Goal: Check status: Check status

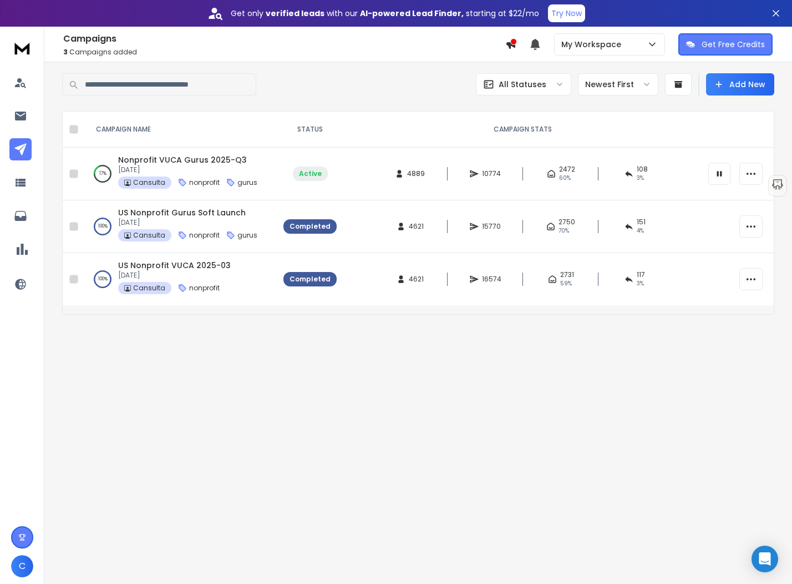
click at [464, 400] on div "Get only verified leads with our AI-powered Lead Finder, starting at $22/mo Try…" at bounding box center [396, 292] width 792 height 584
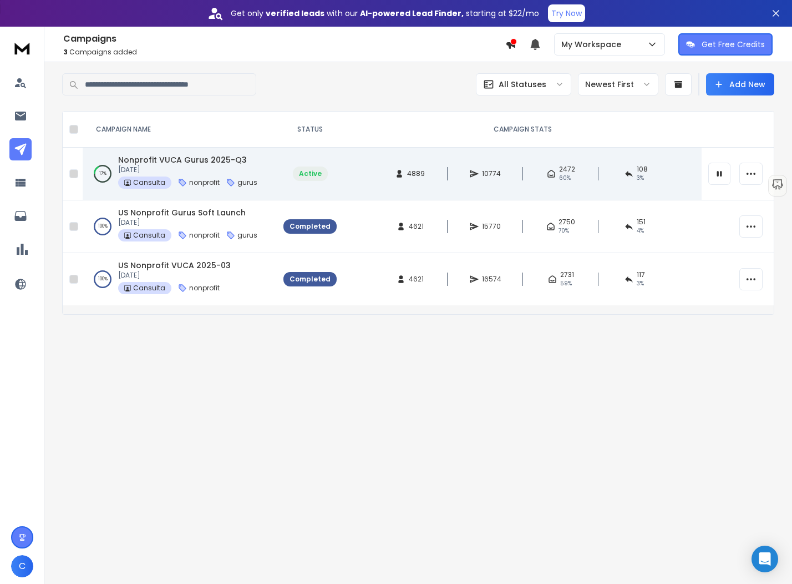
click at [351, 165] on div "4889 10774 2472 60 % 108 3 %" at bounding box center [522, 174] width 345 height 18
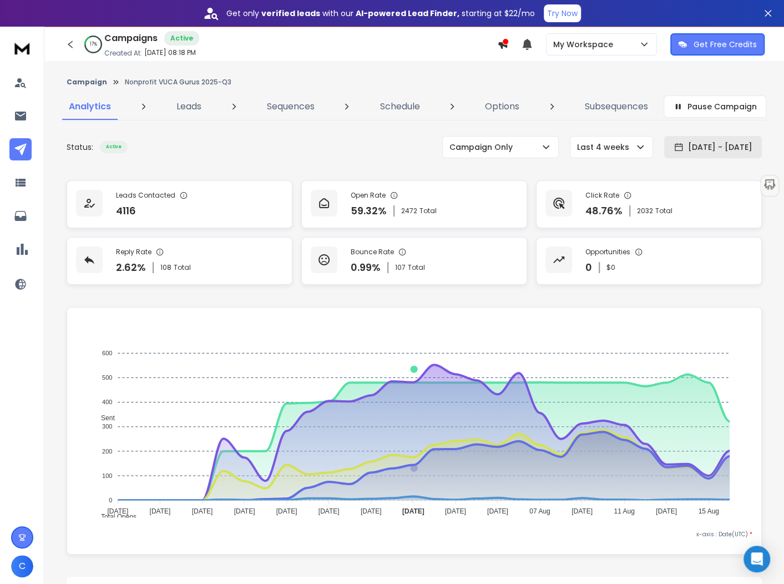
click at [678, 144] on button "[DATE] - [DATE]" at bounding box center [713, 147] width 98 height 22
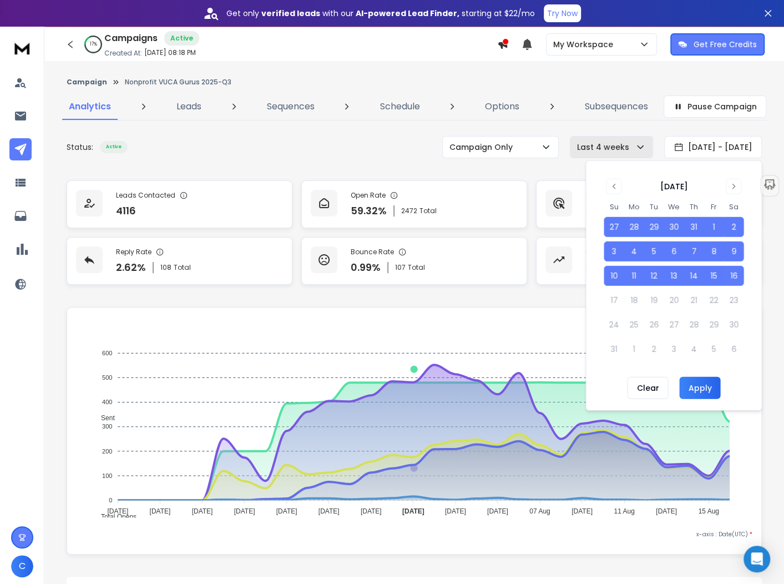
click at [577, 147] on p "Last 4 weeks" at bounding box center [605, 146] width 57 height 11
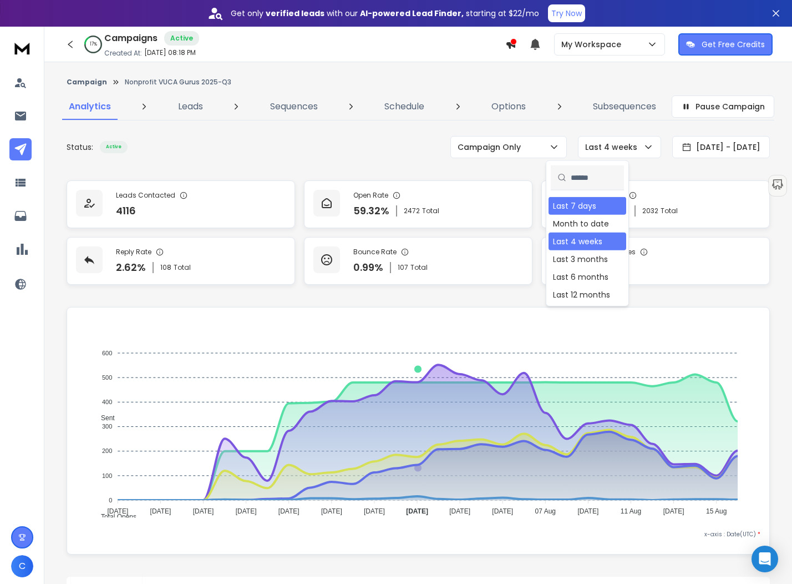
click at [336, 158] on div "Status: Active Pause Campaign Campaign Only Last 4 weeks [DATE] - [DATE] Leads …" at bounding box center [418, 514] width 703 height 757
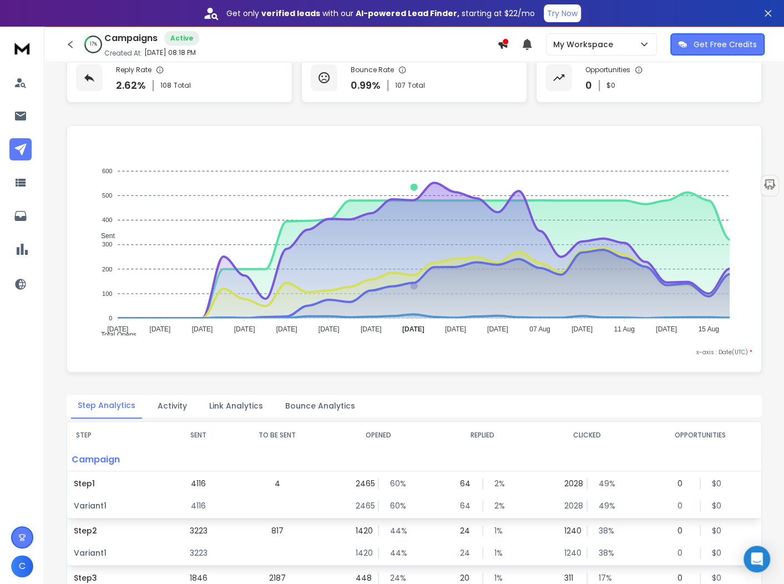
scroll to position [322, 0]
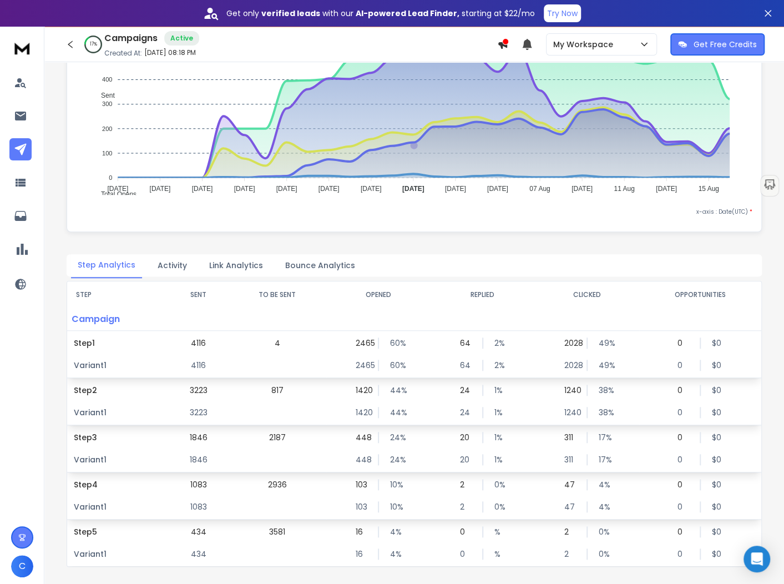
drag, startPoint x: 176, startPoint y: 263, endPoint x: 185, endPoint y: 261, distance: 9.1
click at [176, 263] on button "Activity" at bounding box center [172, 265] width 43 height 24
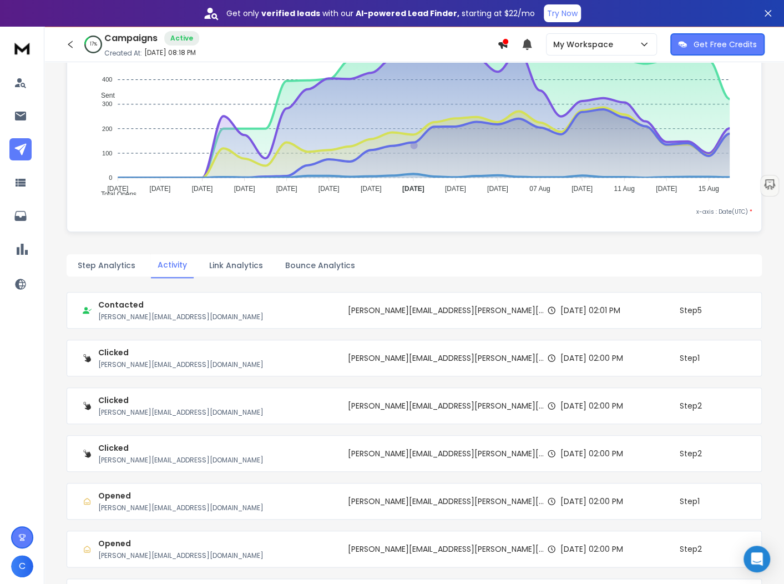
click at [244, 262] on button "Link Analytics" at bounding box center [235, 265] width 67 height 24
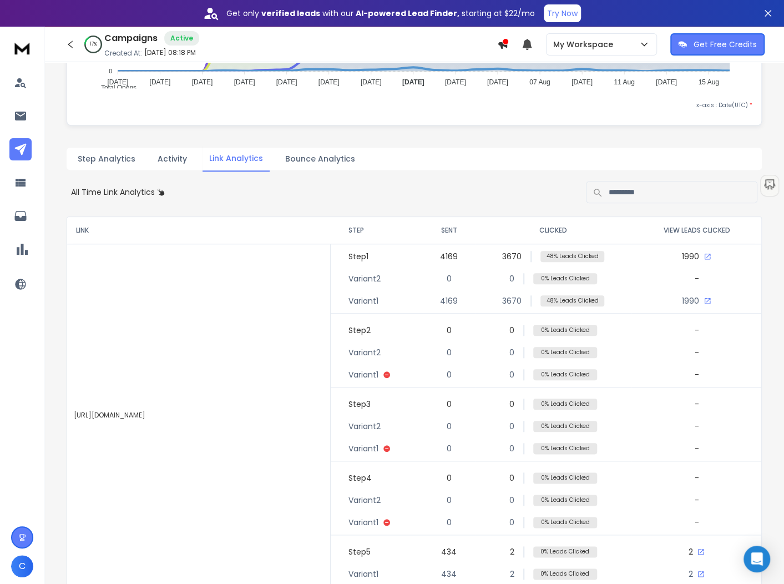
scroll to position [207, 0]
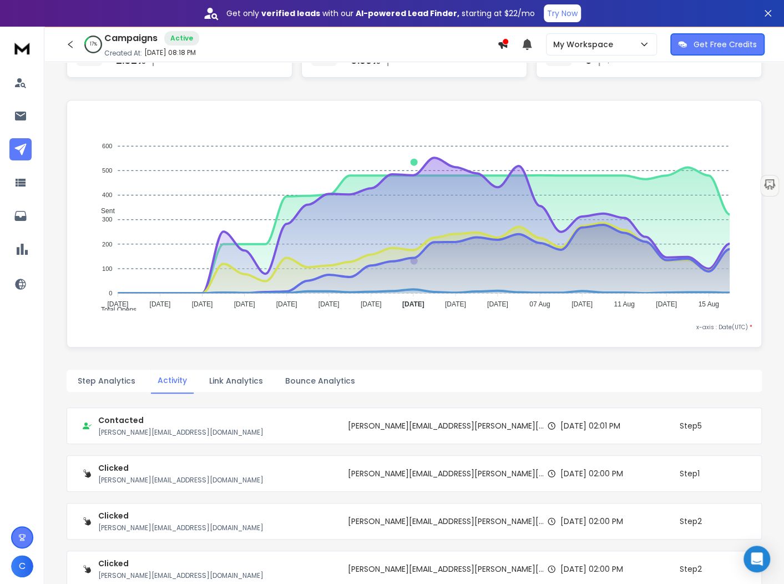
click at [168, 376] on button "Activity" at bounding box center [172, 381] width 43 height 26
click at [301, 379] on button "Bounce Analytics" at bounding box center [319, 380] width 83 height 24
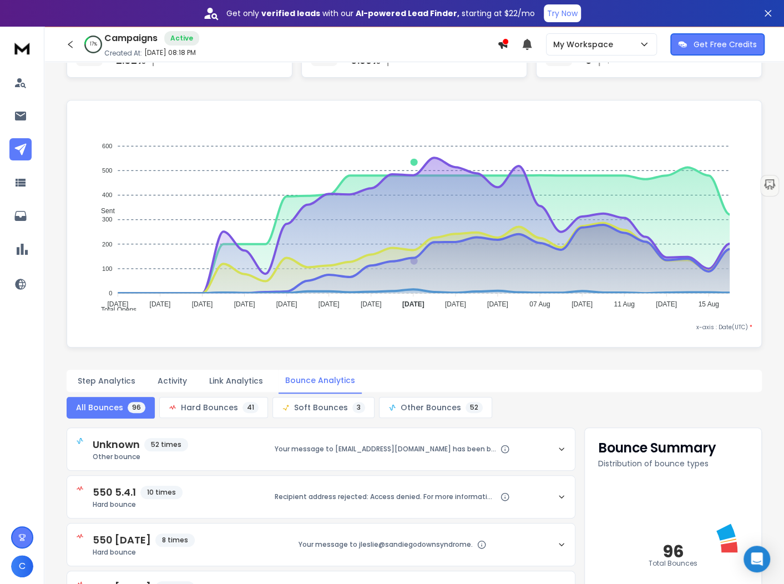
scroll to position [429, 0]
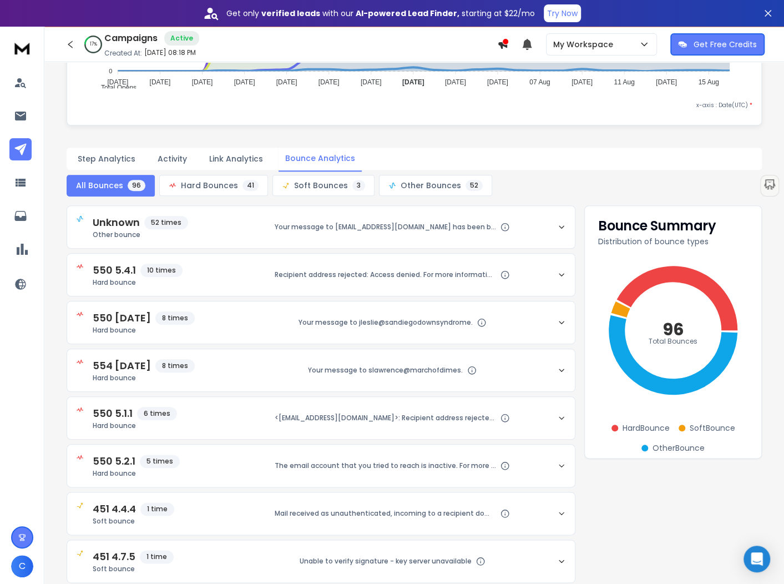
click at [107, 158] on div "Leads Contacted 4116 Open Rate 59.32 % 2472 Total Click Rate 48.76 % 2032 Total…" at bounding box center [414, 264] width 695 height 1026
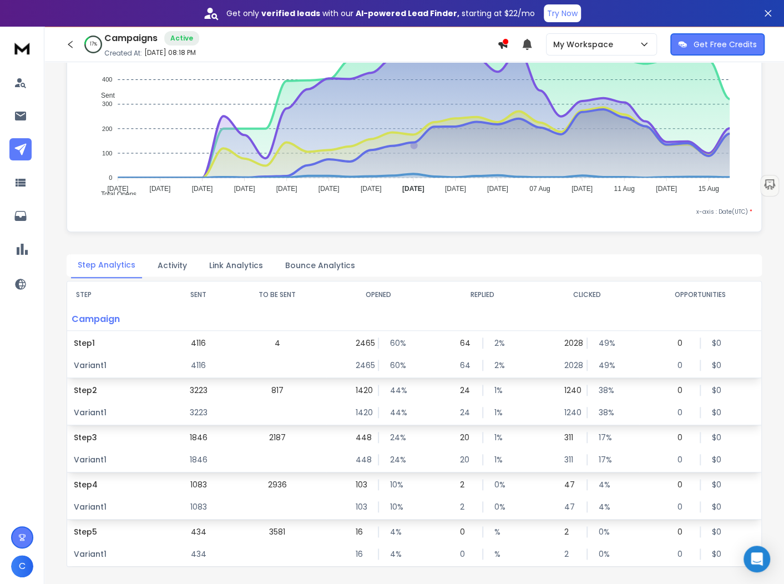
scroll to position [100, 0]
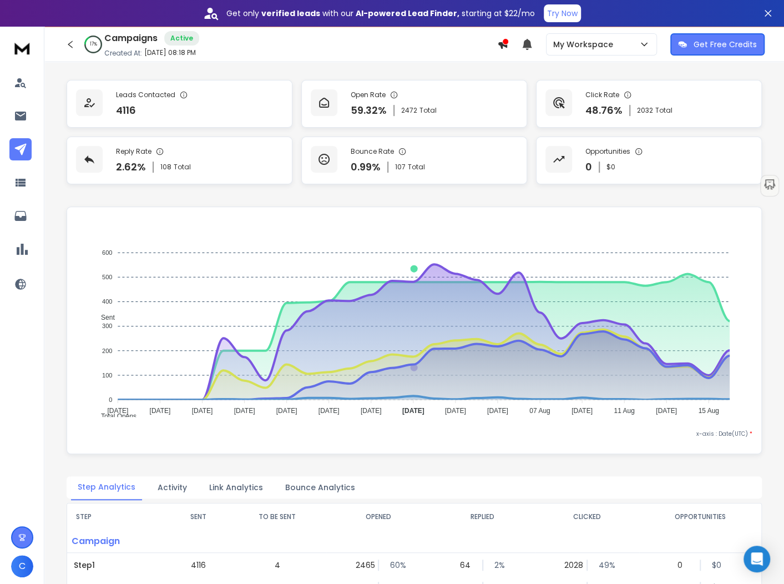
click at [506, 195] on div "Leads Contacted 4116 Open Rate 59.32 % 2472 Total Click Rate 48.76 % 2032 Total…" at bounding box center [414, 436] width 695 height 713
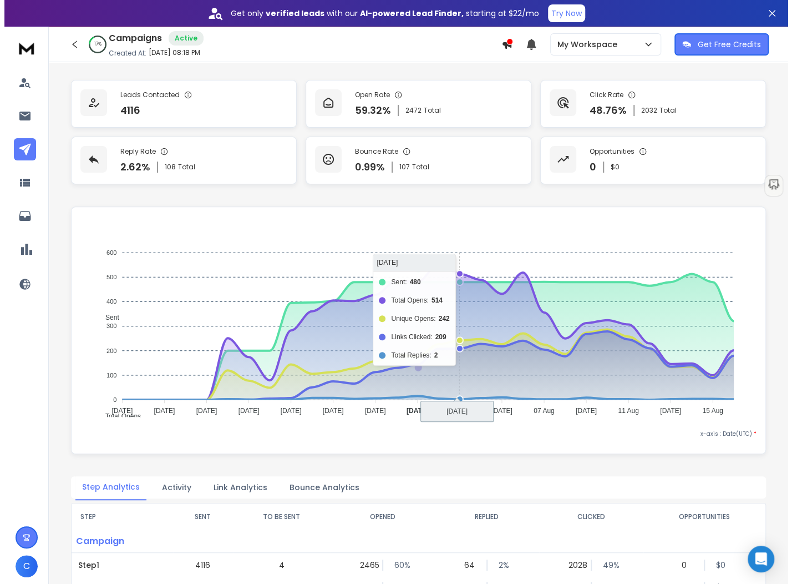
scroll to position [0, 0]
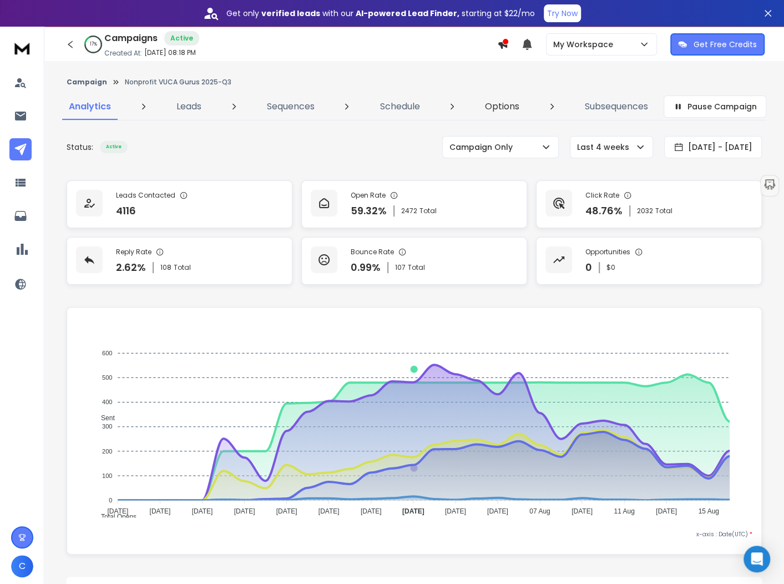
click at [512, 104] on p "Options" at bounding box center [502, 106] width 34 height 13
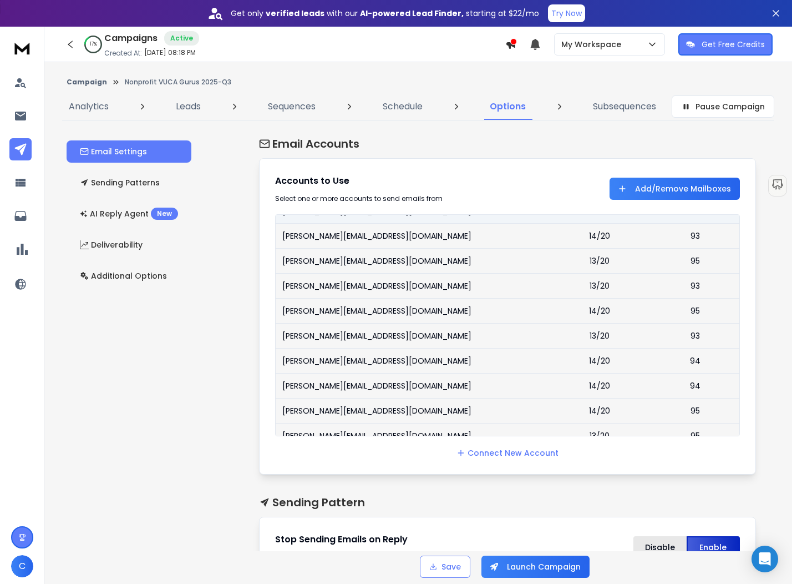
scroll to position [333, 0]
